Goal: Navigation & Orientation: Find specific page/section

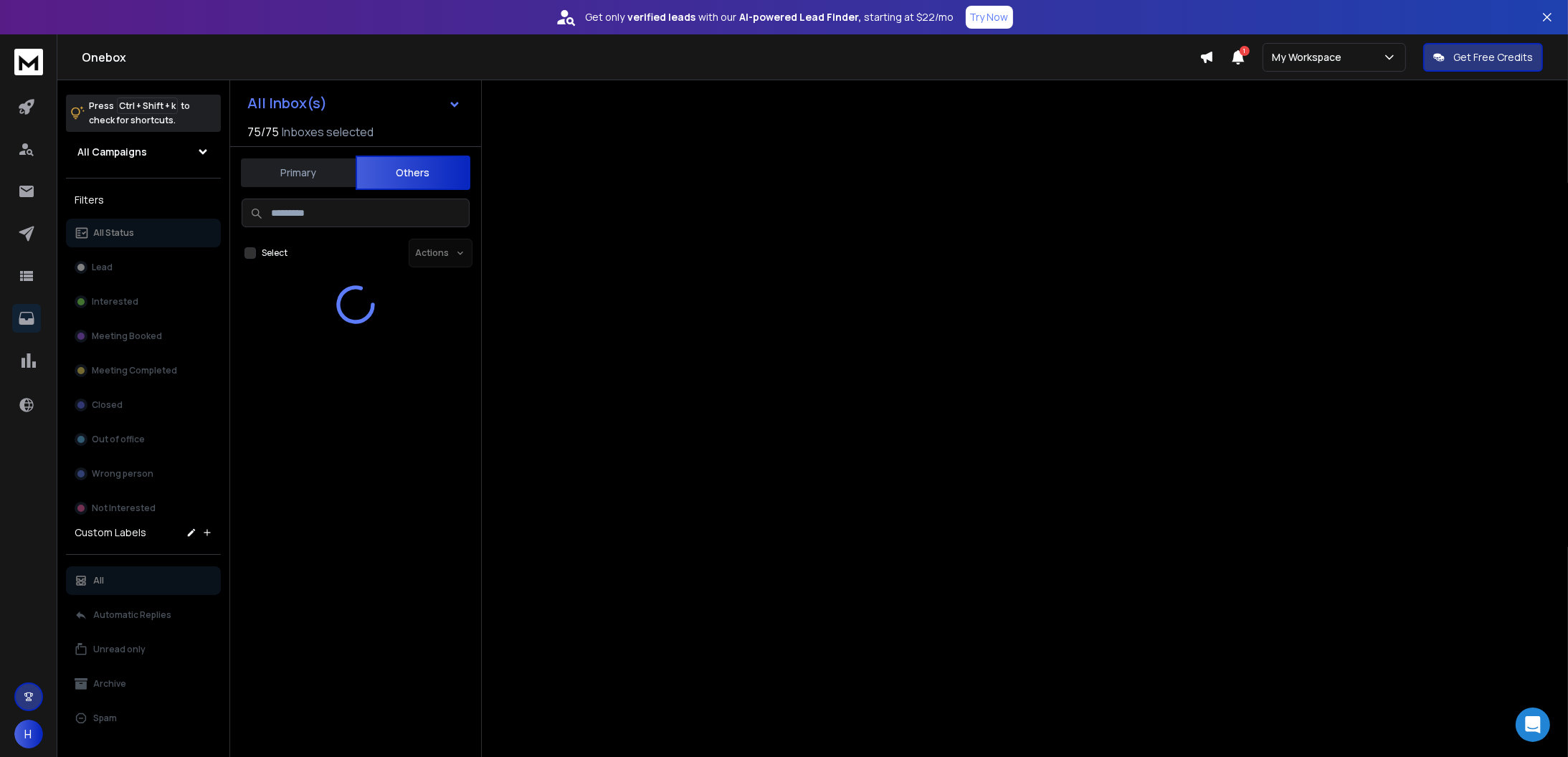
click at [436, 164] on button "Others" at bounding box center [412, 173] width 114 height 34
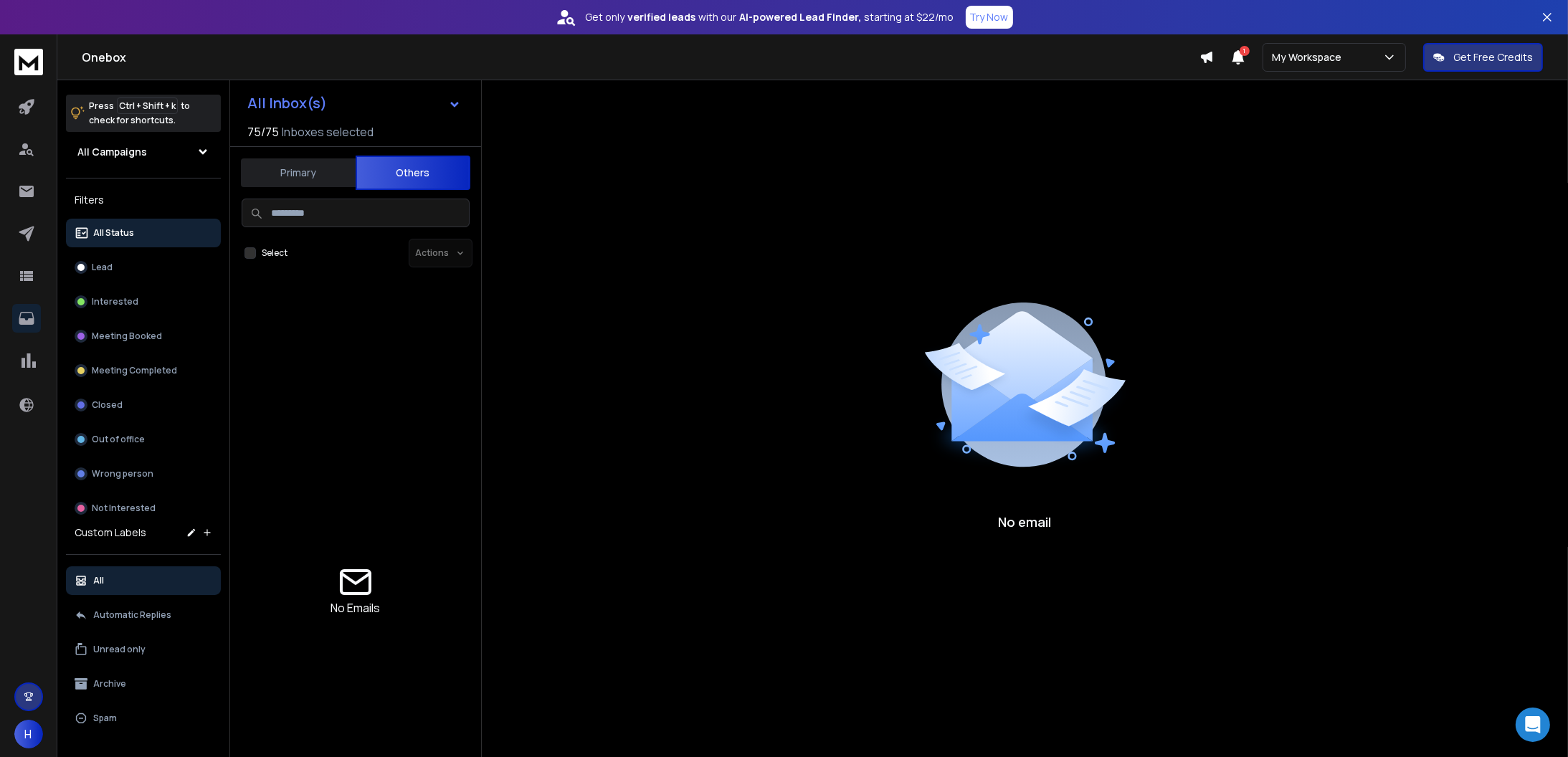
click at [314, 157] on button "Primary" at bounding box center [298, 173] width 114 height 32
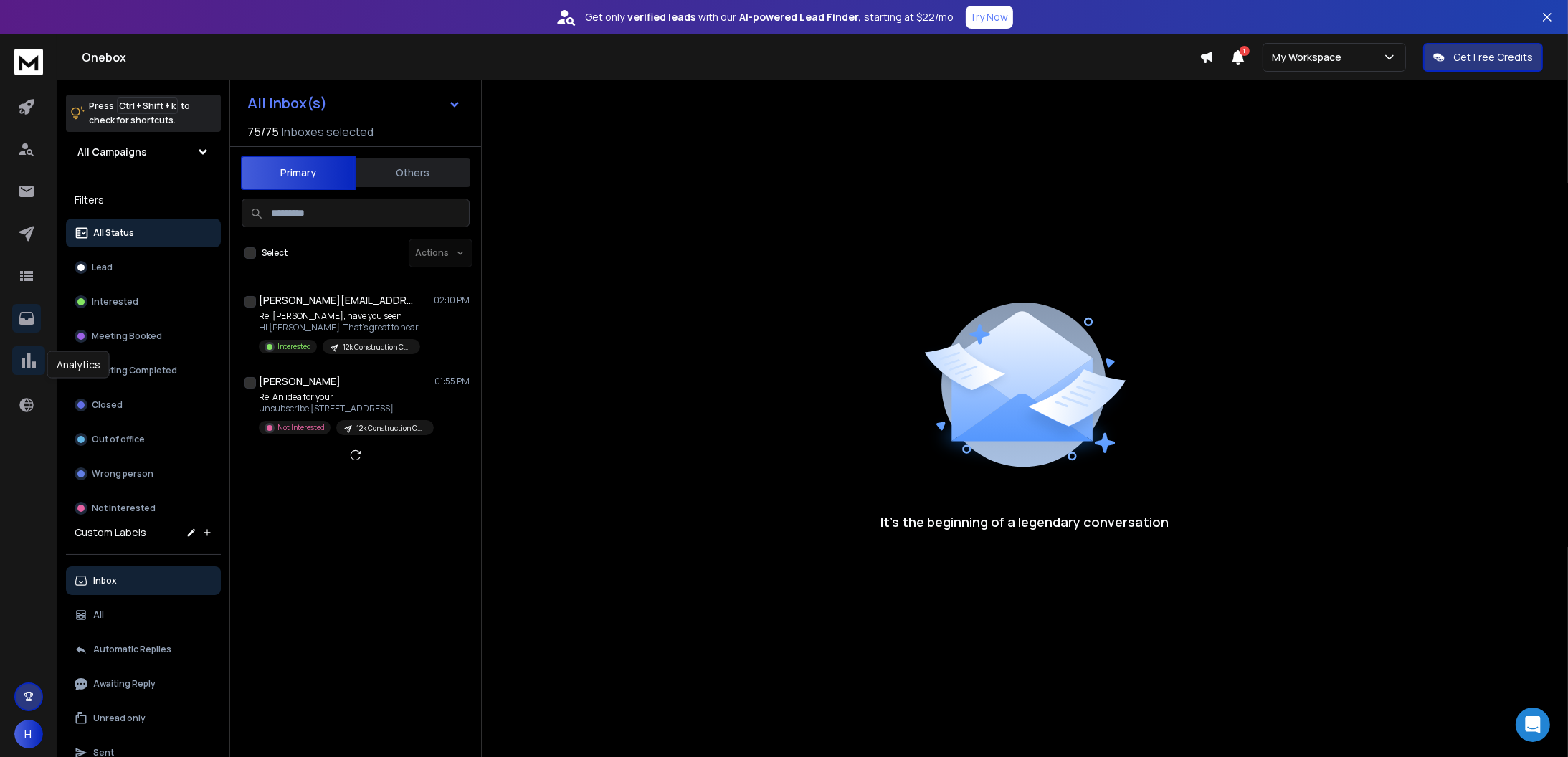
click at [23, 355] on icon at bounding box center [28, 360] width 22 height 22
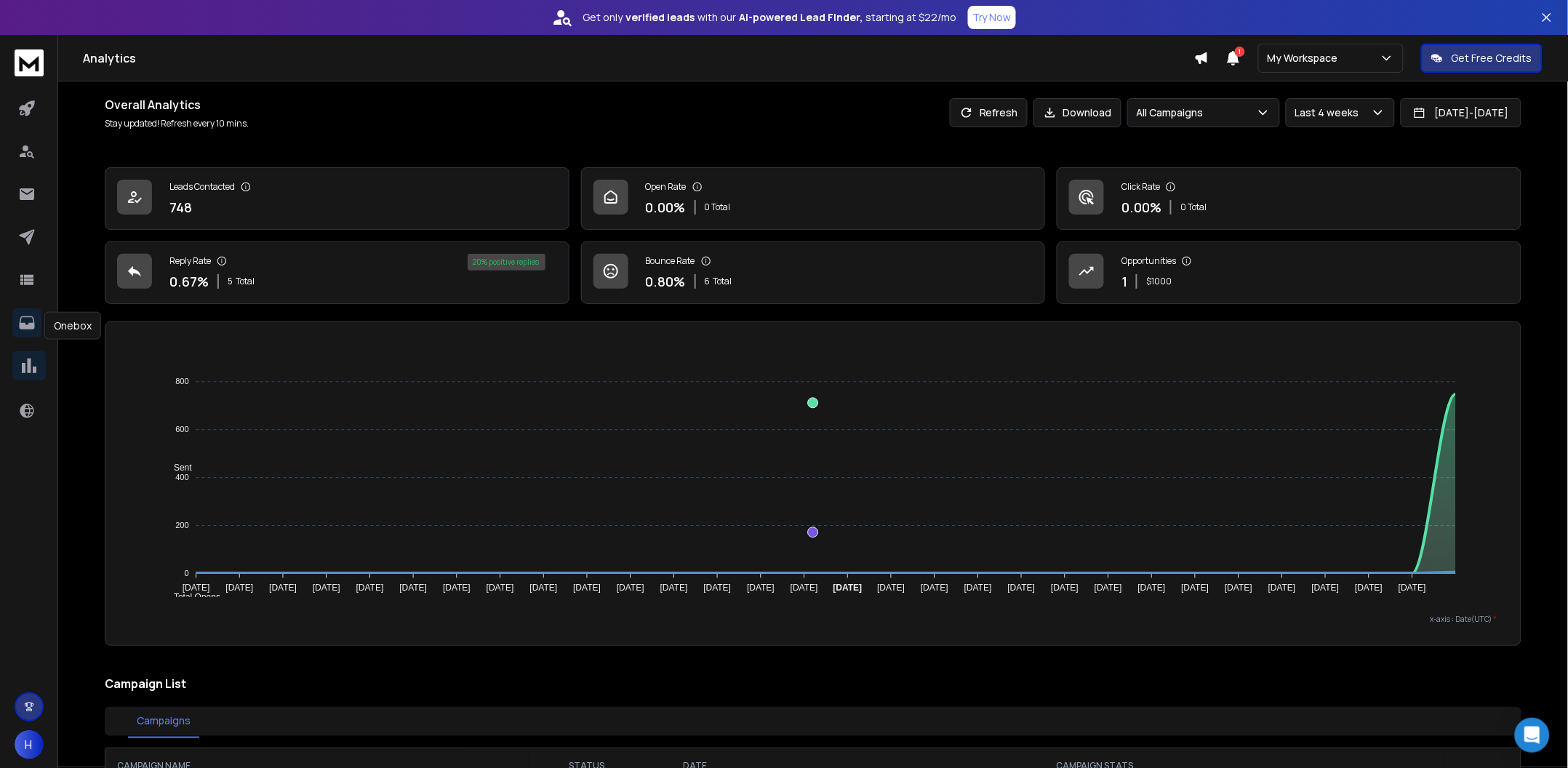
click at [25, 332] on icon at bounding box center [27, 323] width 17 height 17
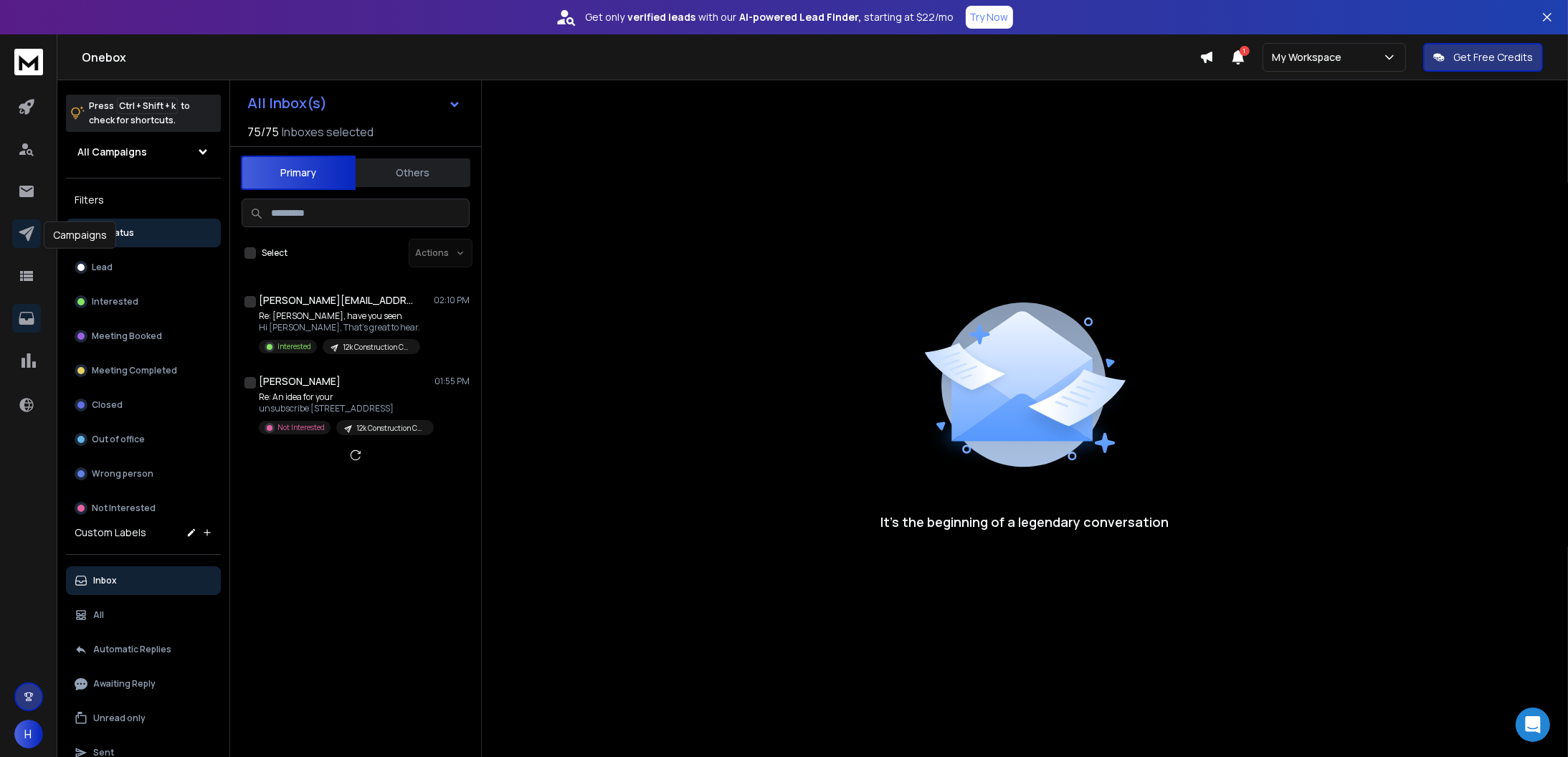
click at [26, 245] on link at bounding box center [26, 233] width 28 height 28
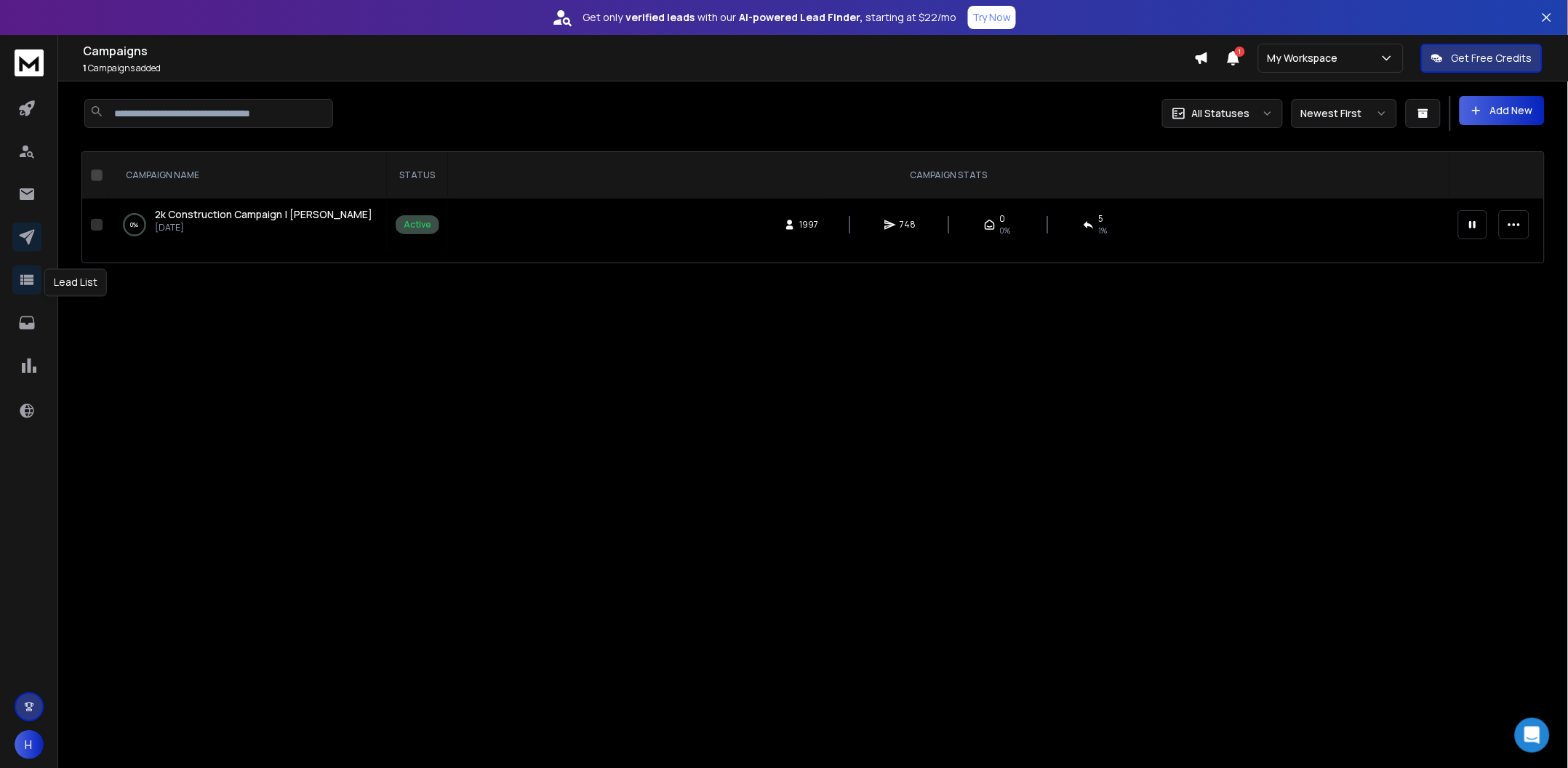
click at [18, 292] on link at bounding box center [26, 279] width 29 height 29
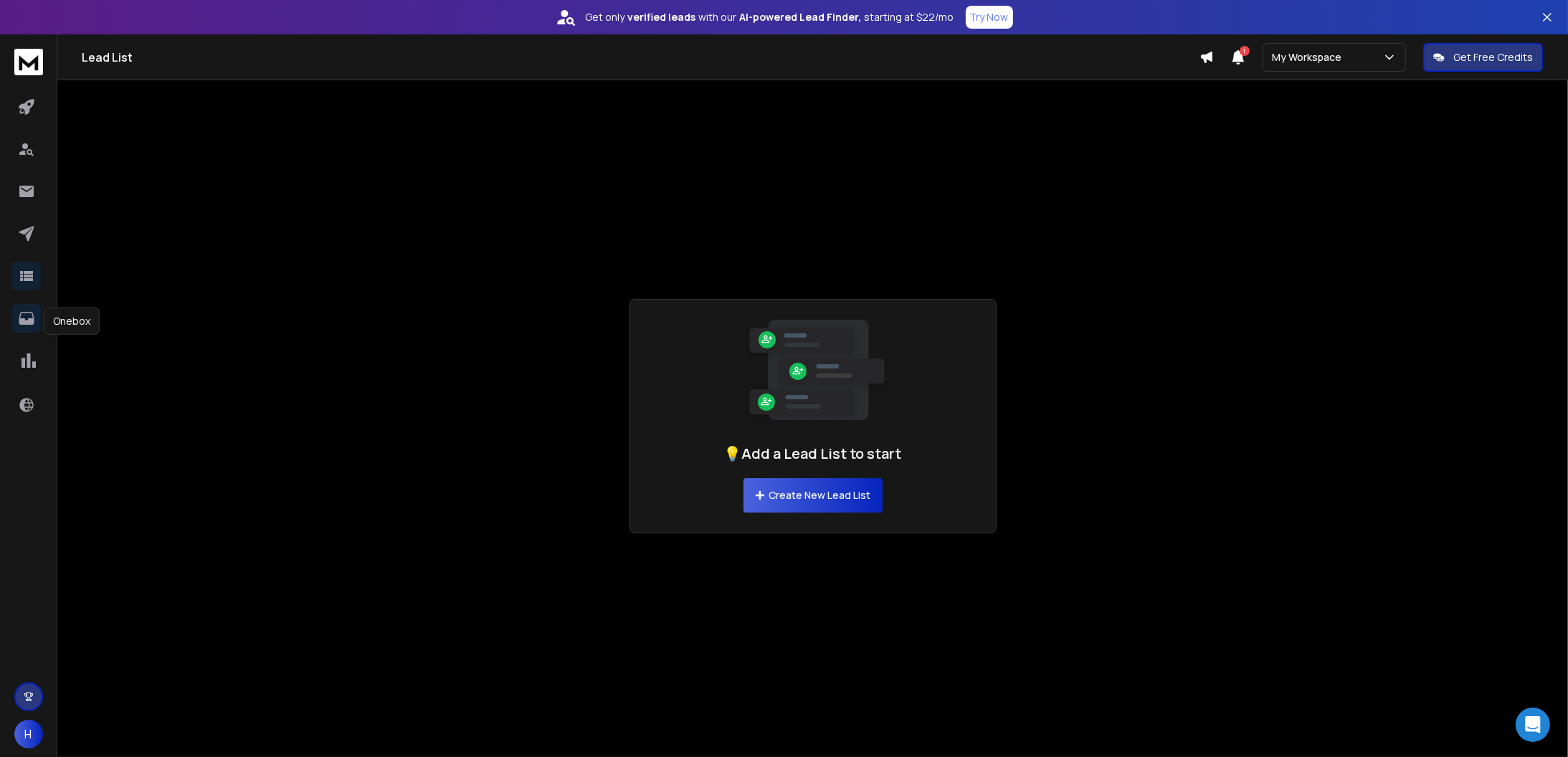
click at [29, 317] on icon at bounding box center [27, 318] width 17 height 17
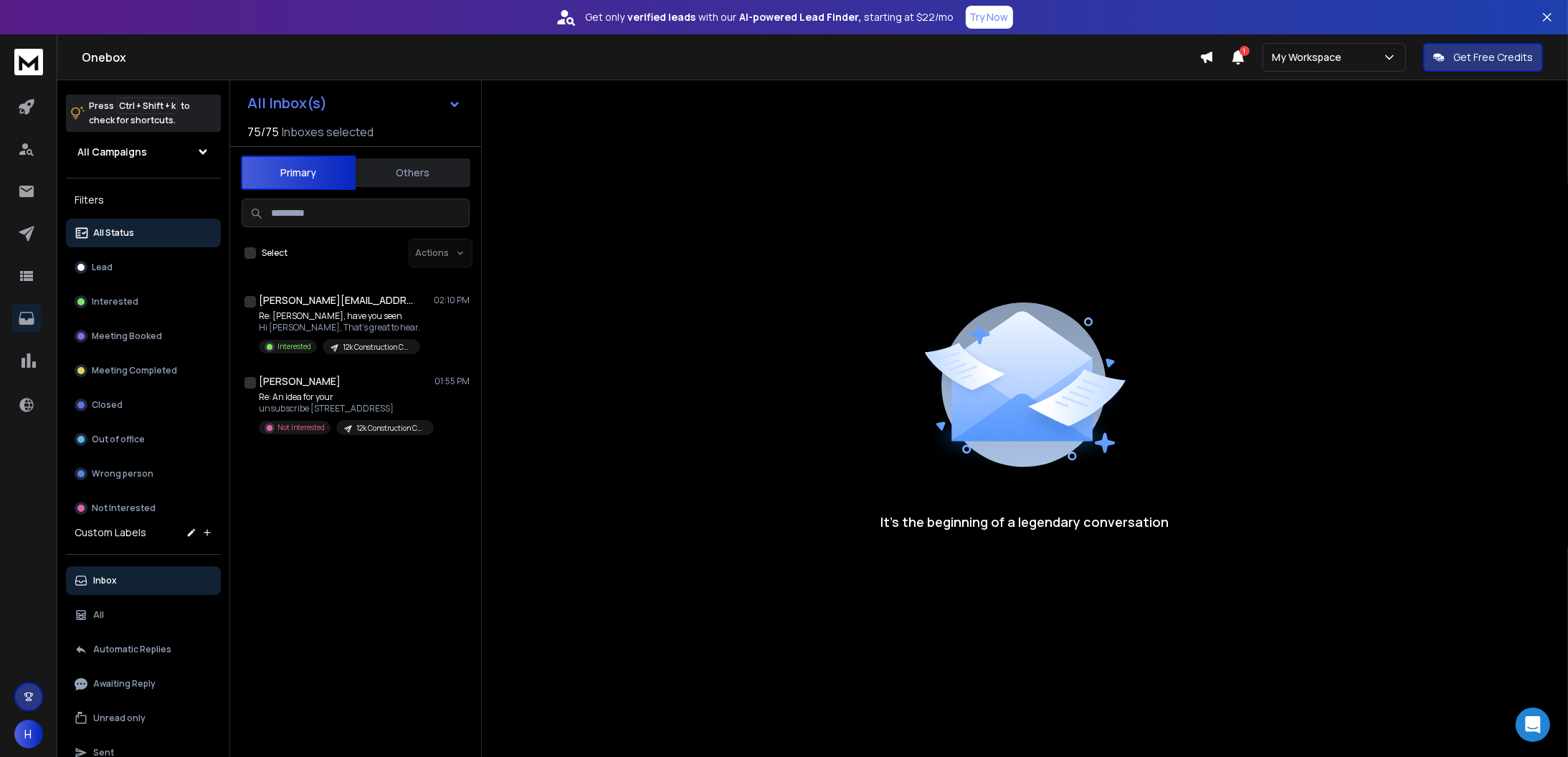
click at [452, 155] on div "All Inbox(s) 75 / 75 Inboxes selected Primary Others Select Actions [PERSON_NAM…" at bounding box center [356, 459] width 251 height 757
click at [441, 176] on button "Others" at bounding box center [412, 173] width 114 height 32
